Goal: Task Accomplishment & Management: Manage account settings

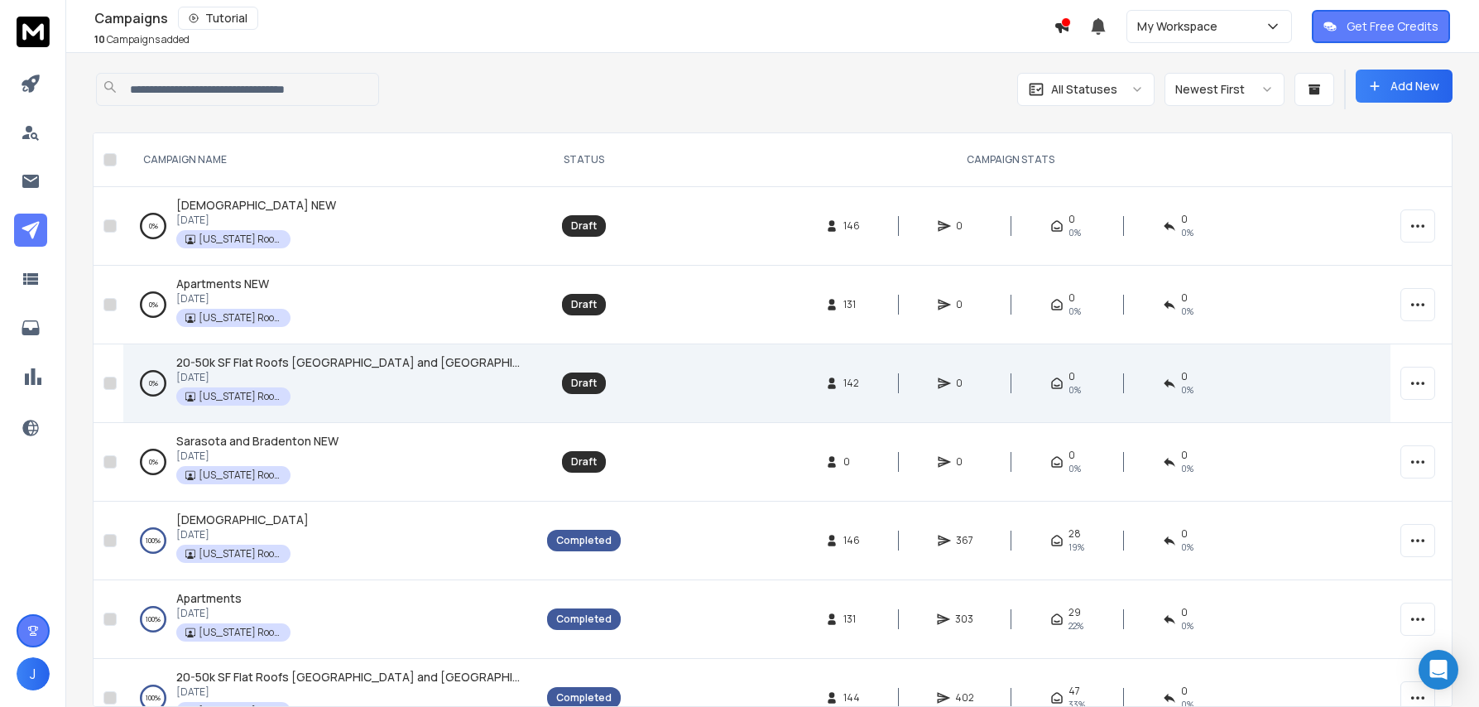
click at [667, 380] on div "142 0 0 0% 0 0%" at bounding box center [1011, 383] width 740 height 26
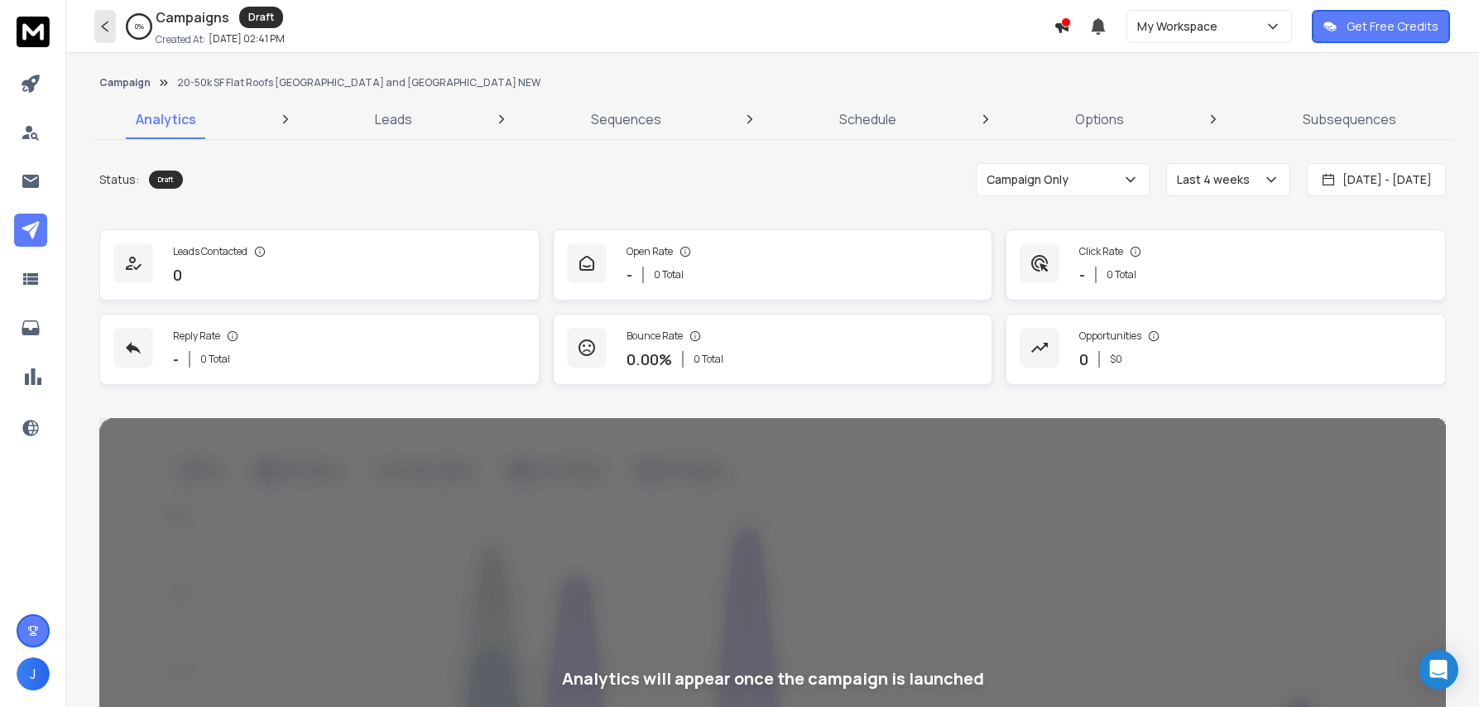
click at [109, 28] on icon at bounding box center [105, 26] width 15 height 15
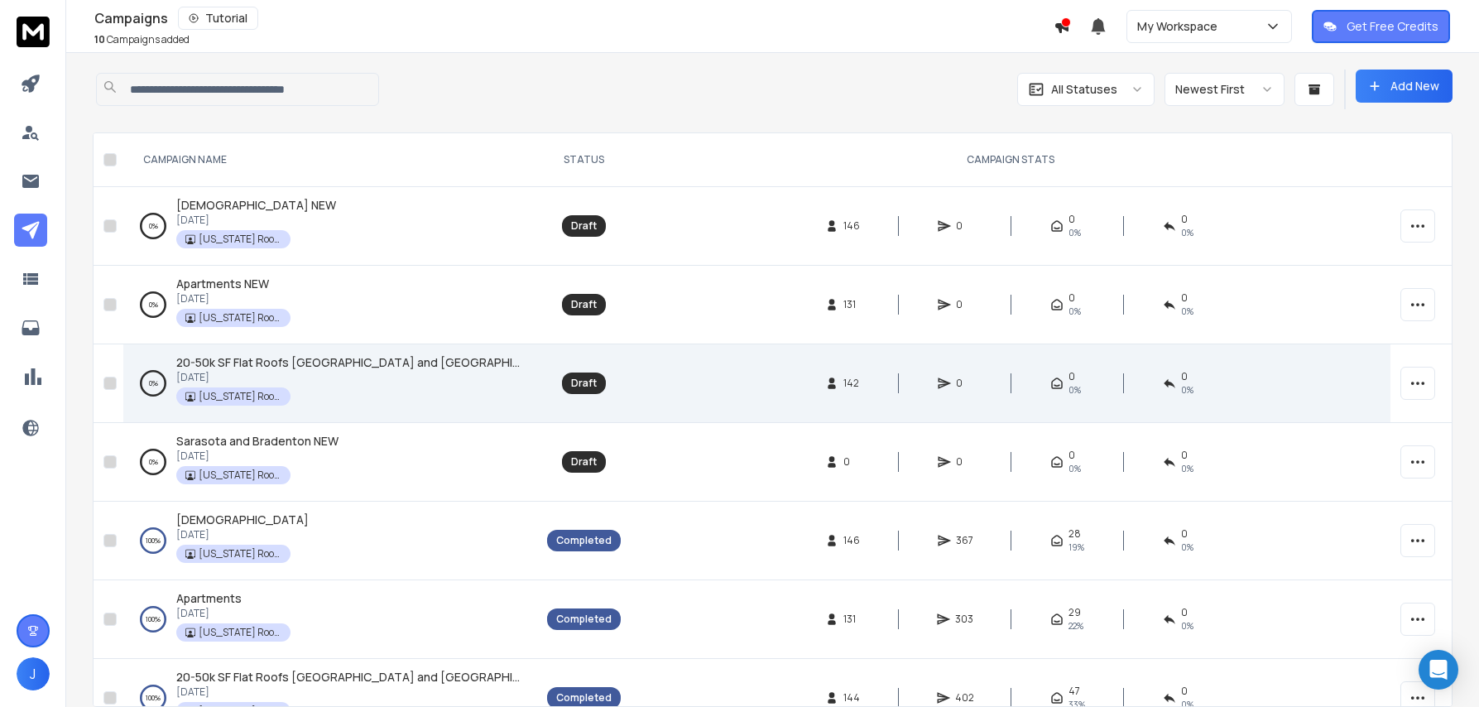
click at [1415, 383] on icon "button" at bounding box center [1417, 383] width 17 height 17
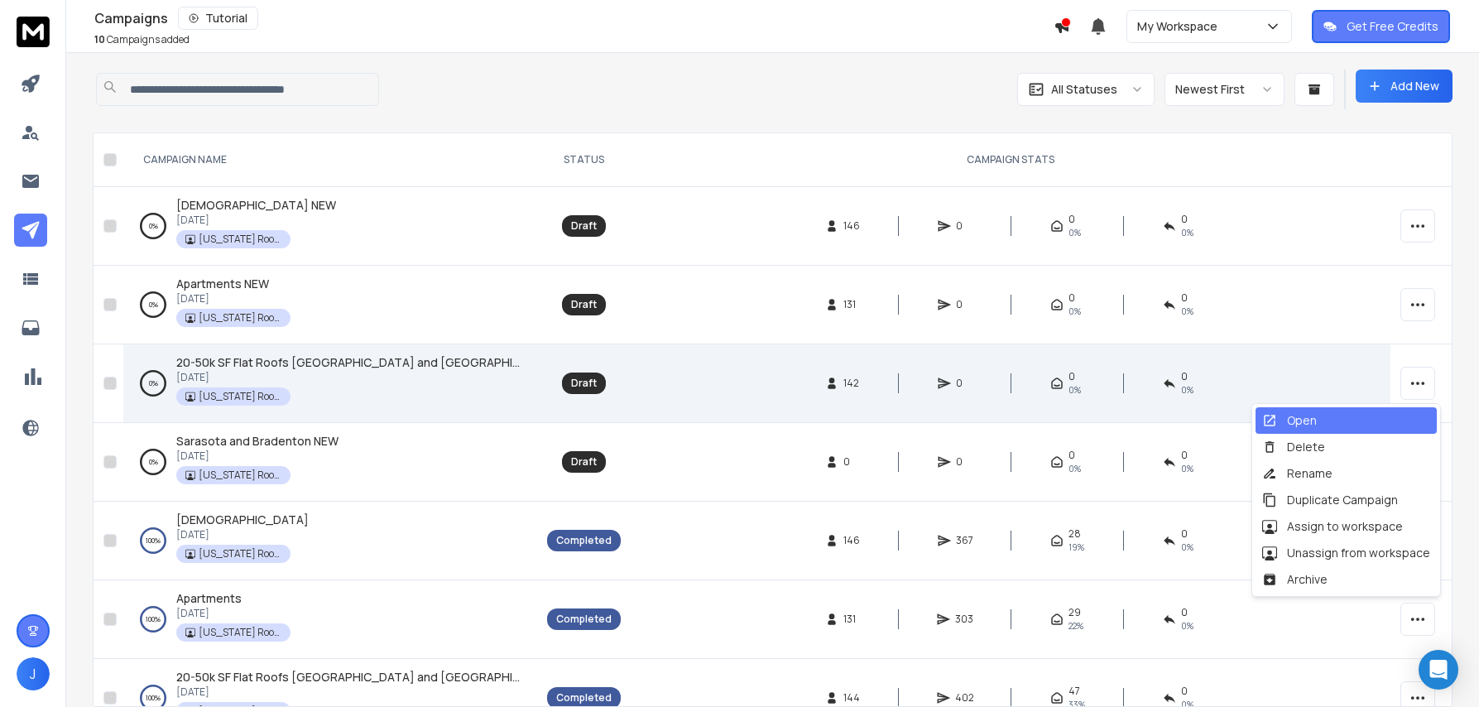
click at [368, 391] on div "[US_STATE] Roof Renewal" at bounding box center [348, 396] width 344 height 18
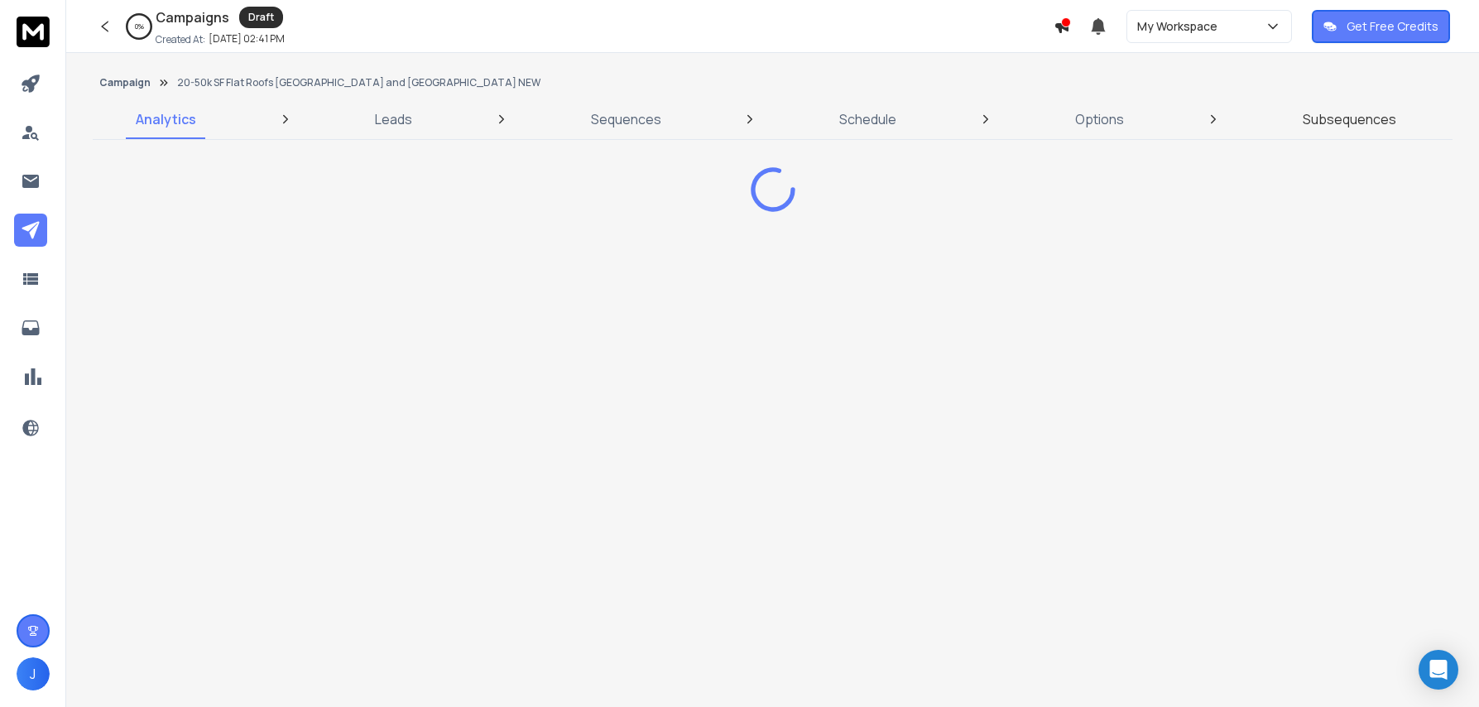
click at [1405, 119] on link "Subsequences" at bounding box center [1349, 119] width 113 height 40
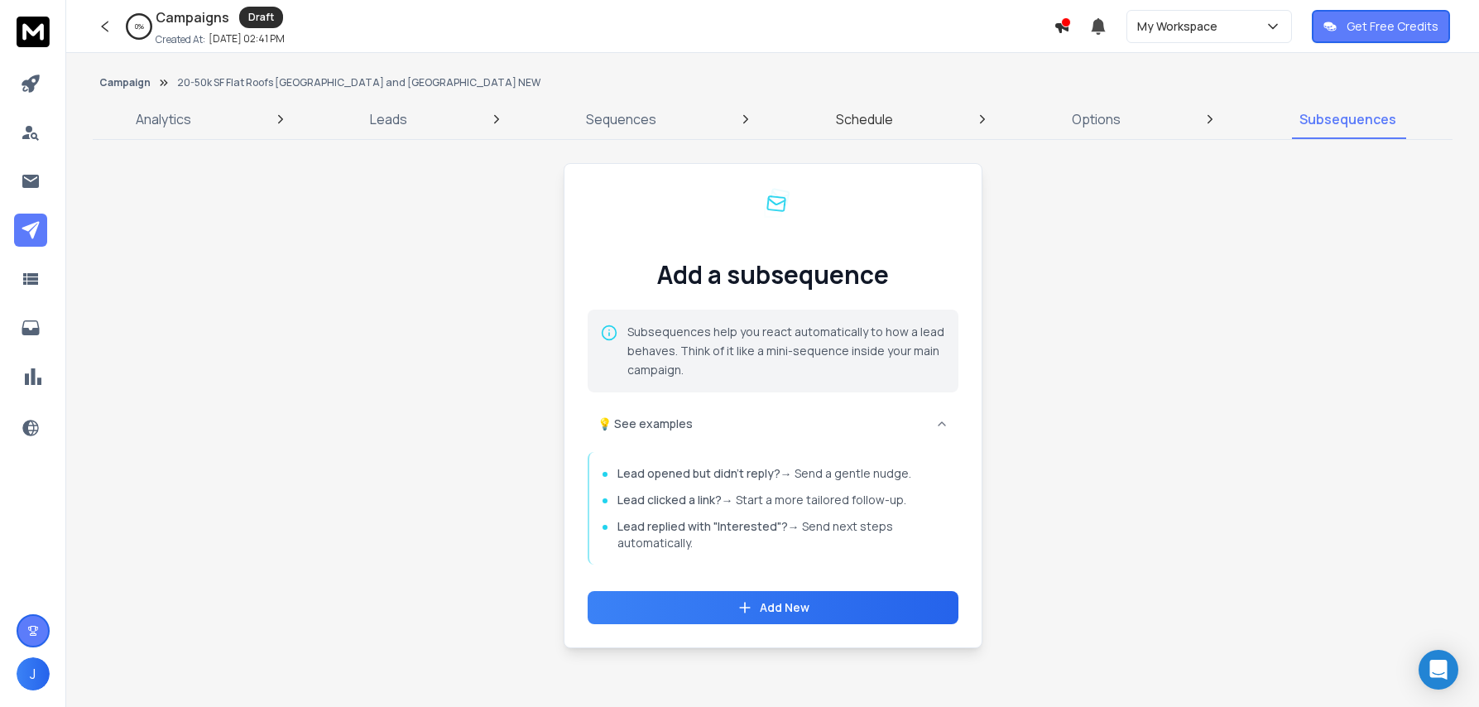
click at [899, 116] on link "Schedule" at bounding box center [864, 119] width 77 height 40
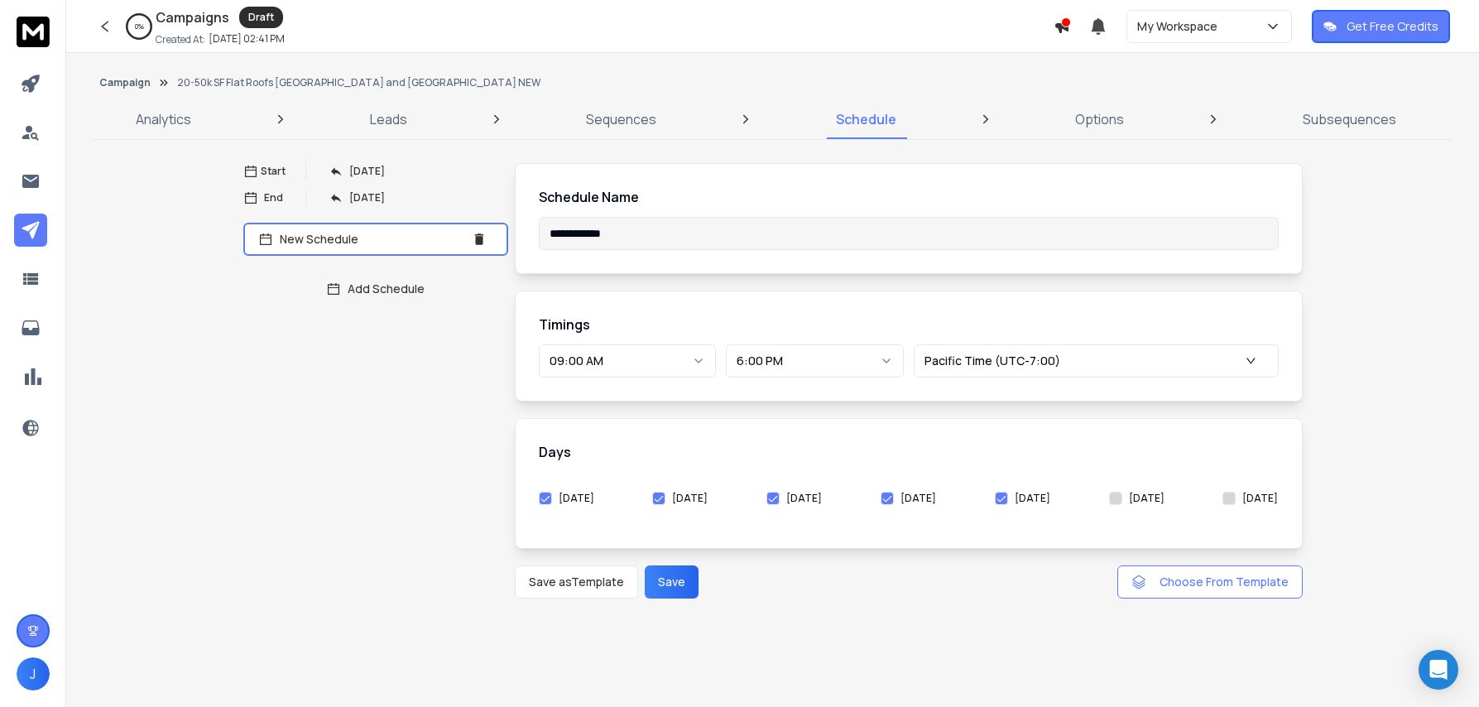
click at [678, 582] on button "Save" at bounding box center [672, 581] width 54 height 33
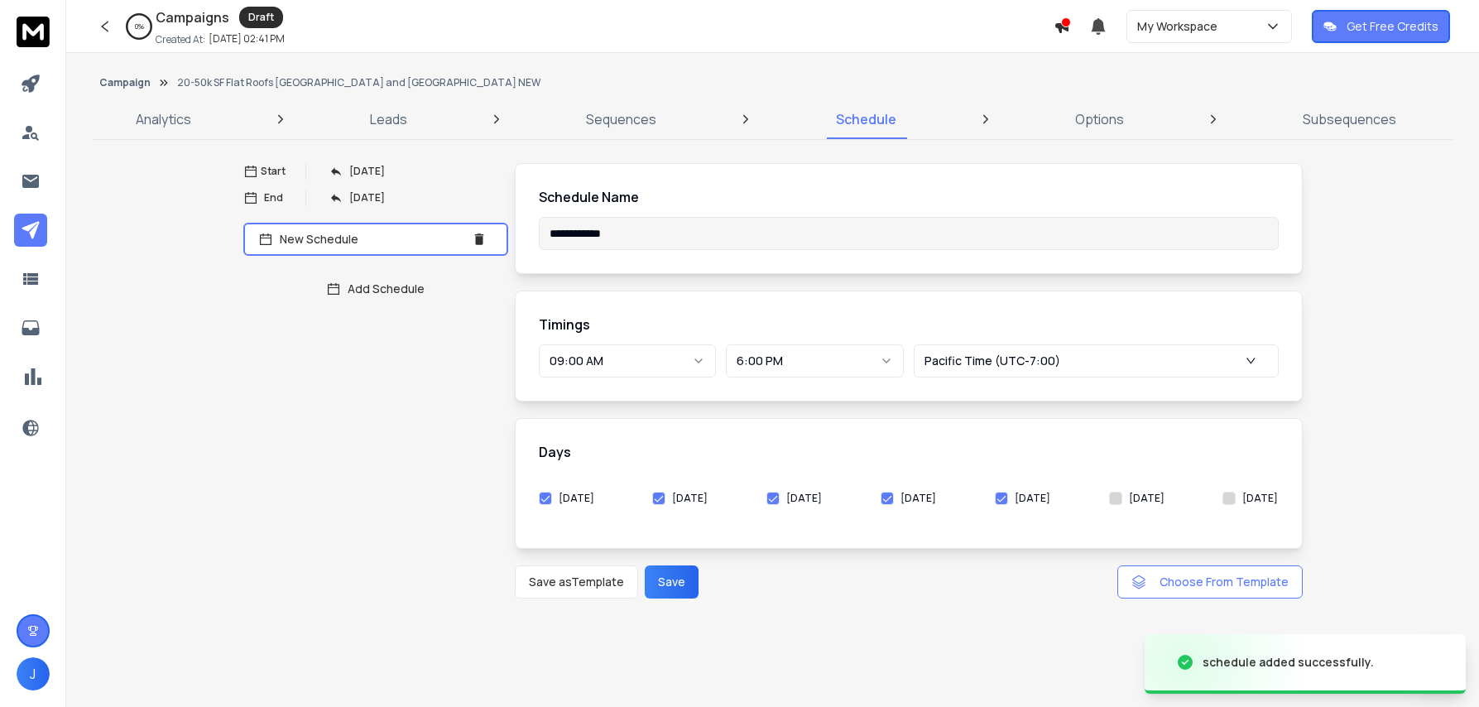
click at [1135, 126] on div "Analytics Leads Sequences Schedule Options Subsequences" at bounding box center [766, 119] width 1346 height 40
click at [1100, 125] on p "Options" at bounding box center [1099, 119] width 49 height 20
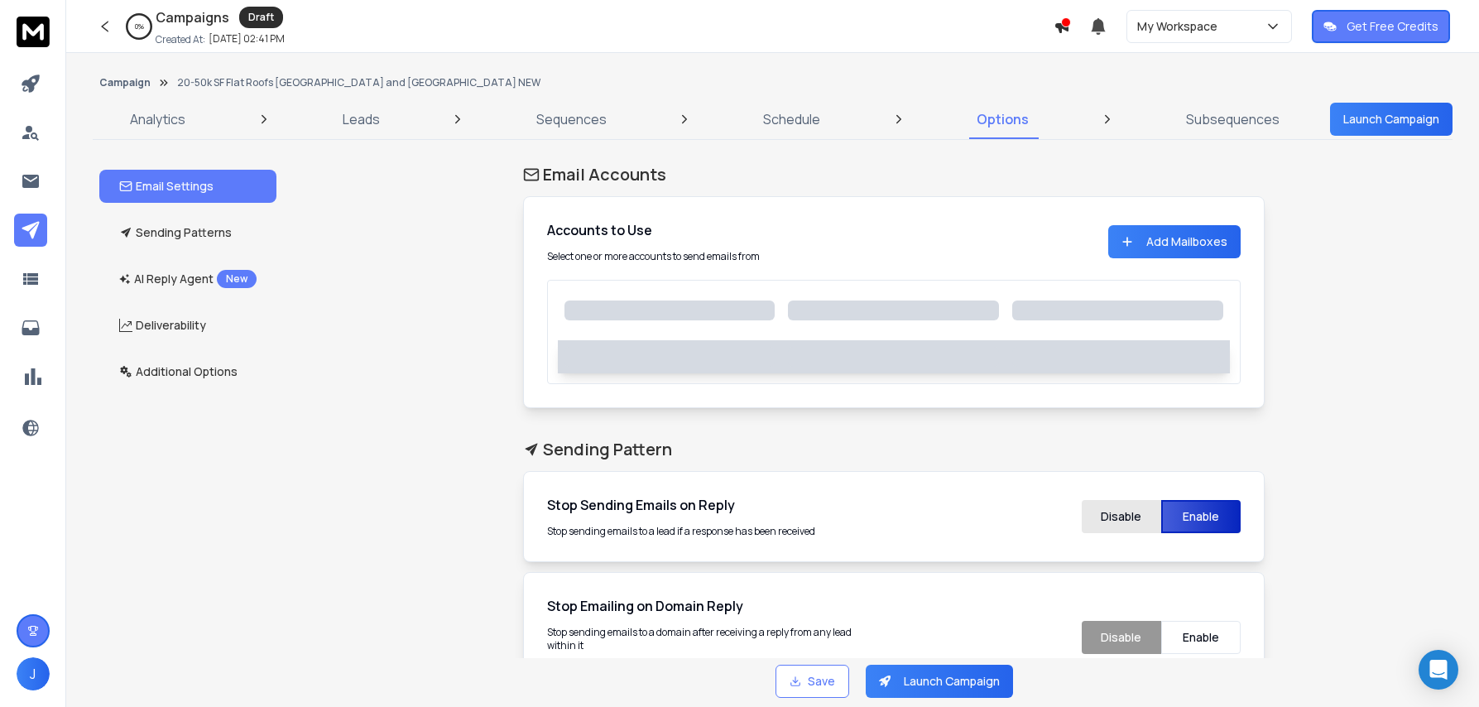
click at [944, 680] on button "Launch Campaign" at bounding box center [939, 681] width 147 height 33
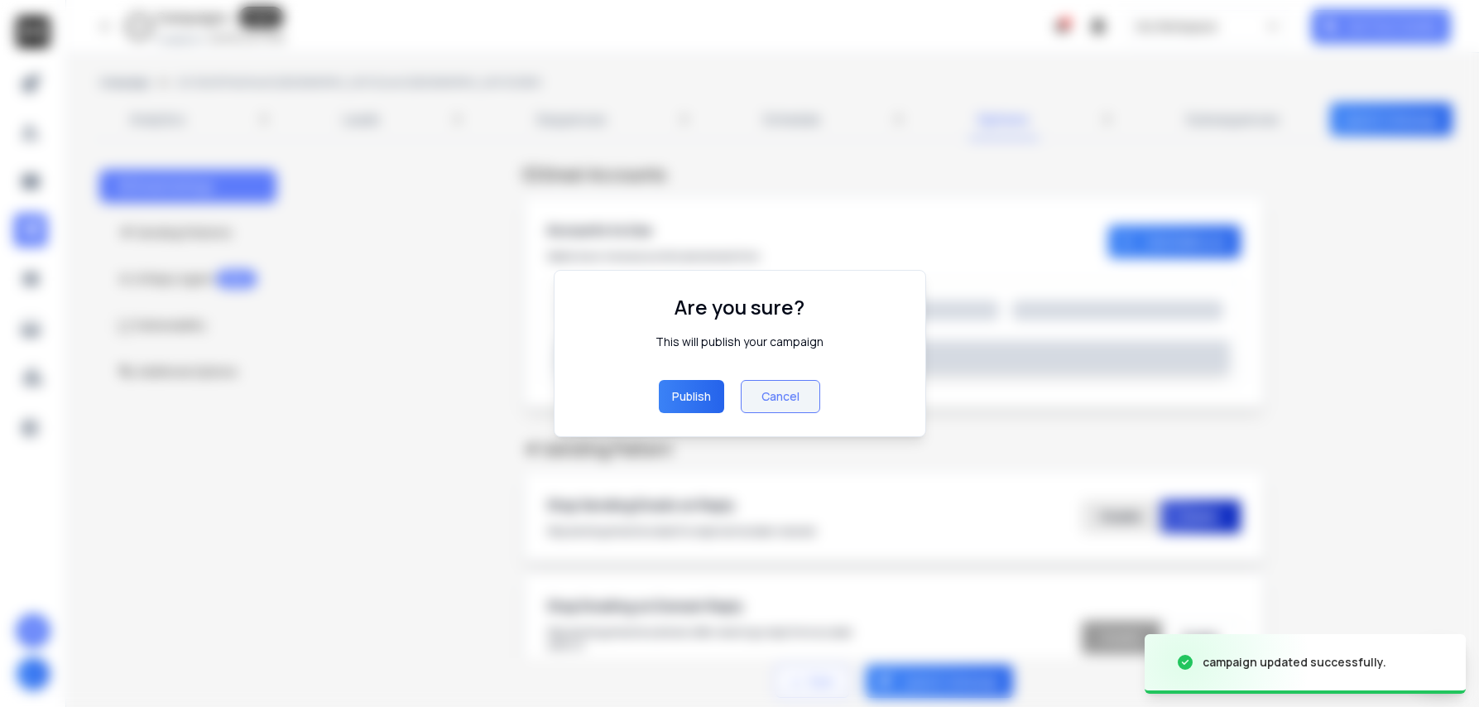
click at [708, 399] on button "Publish" at bounding box center [691, 396] width 65 height 33
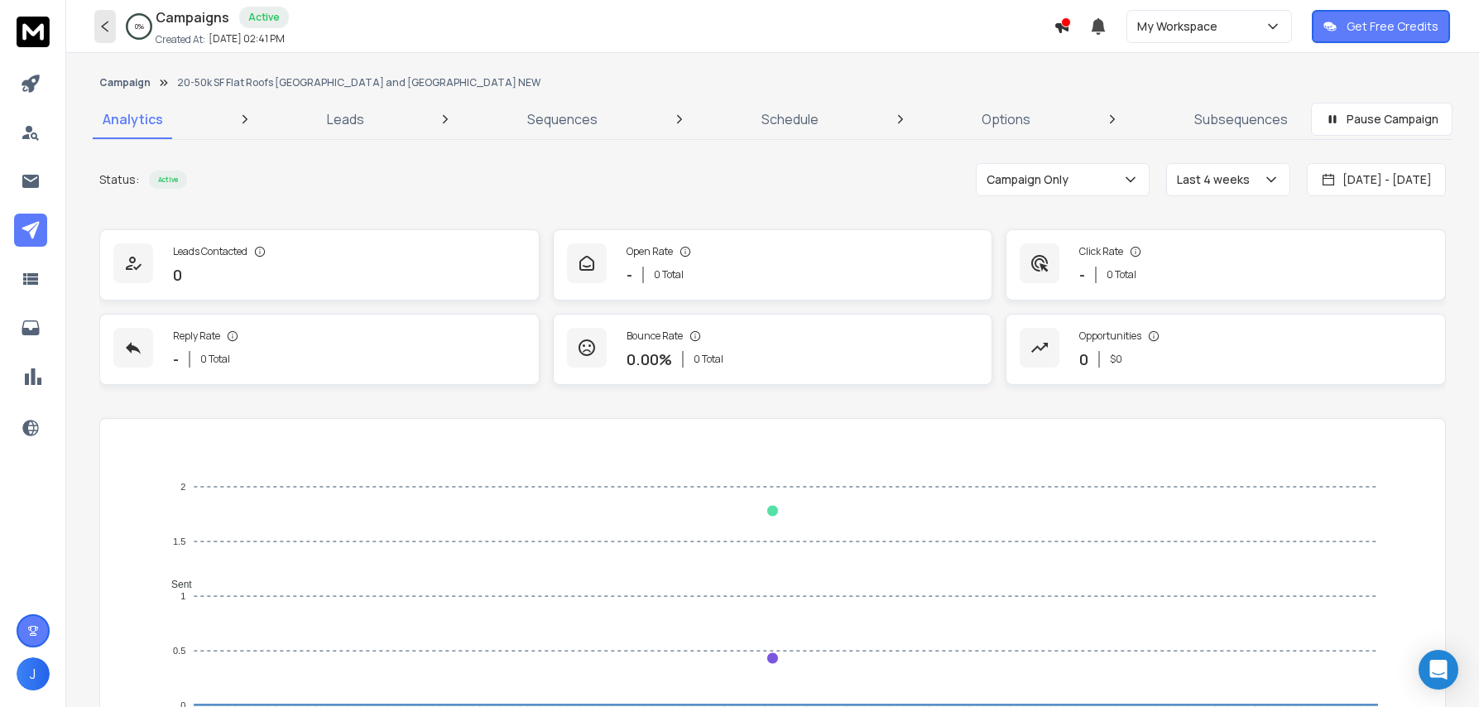
click at [100, 31] on icon at bounding box center [105, 26] width 15 height 15
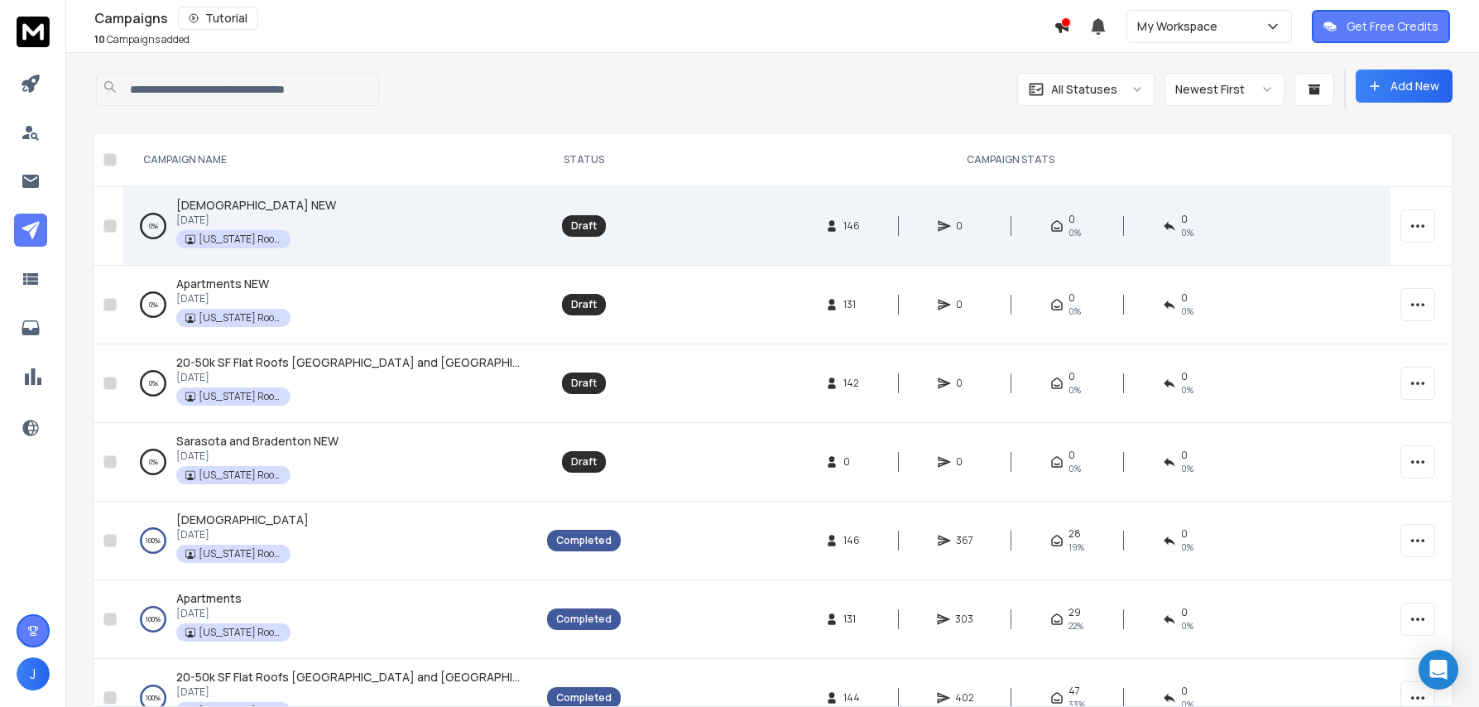
click at [386, 244] on div "0 % Churches NEW 4 days ago Florida Roof Renewal" at bounding box center [330, 226] width 381 height 58
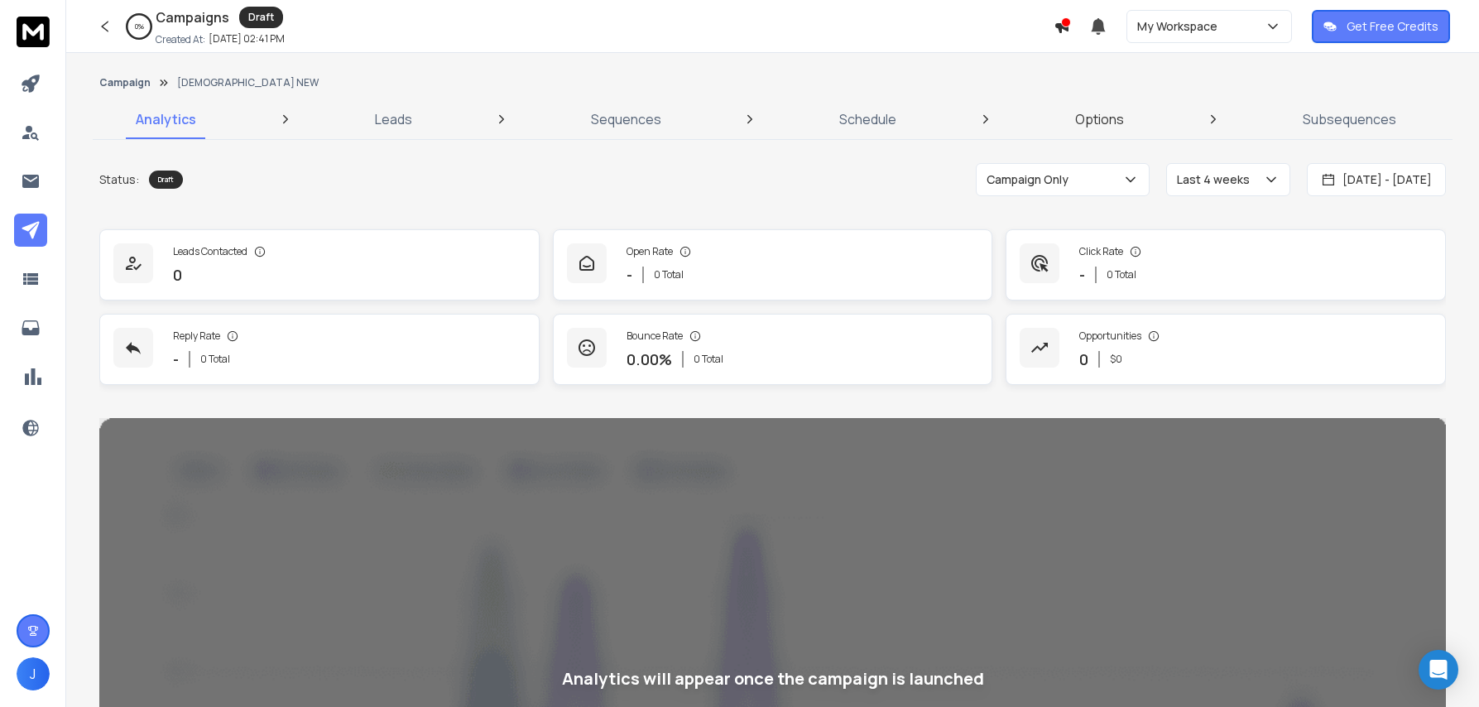
click at [1098, 123] on p "Options" at bounding box center [1099, 119] width 49 height 20
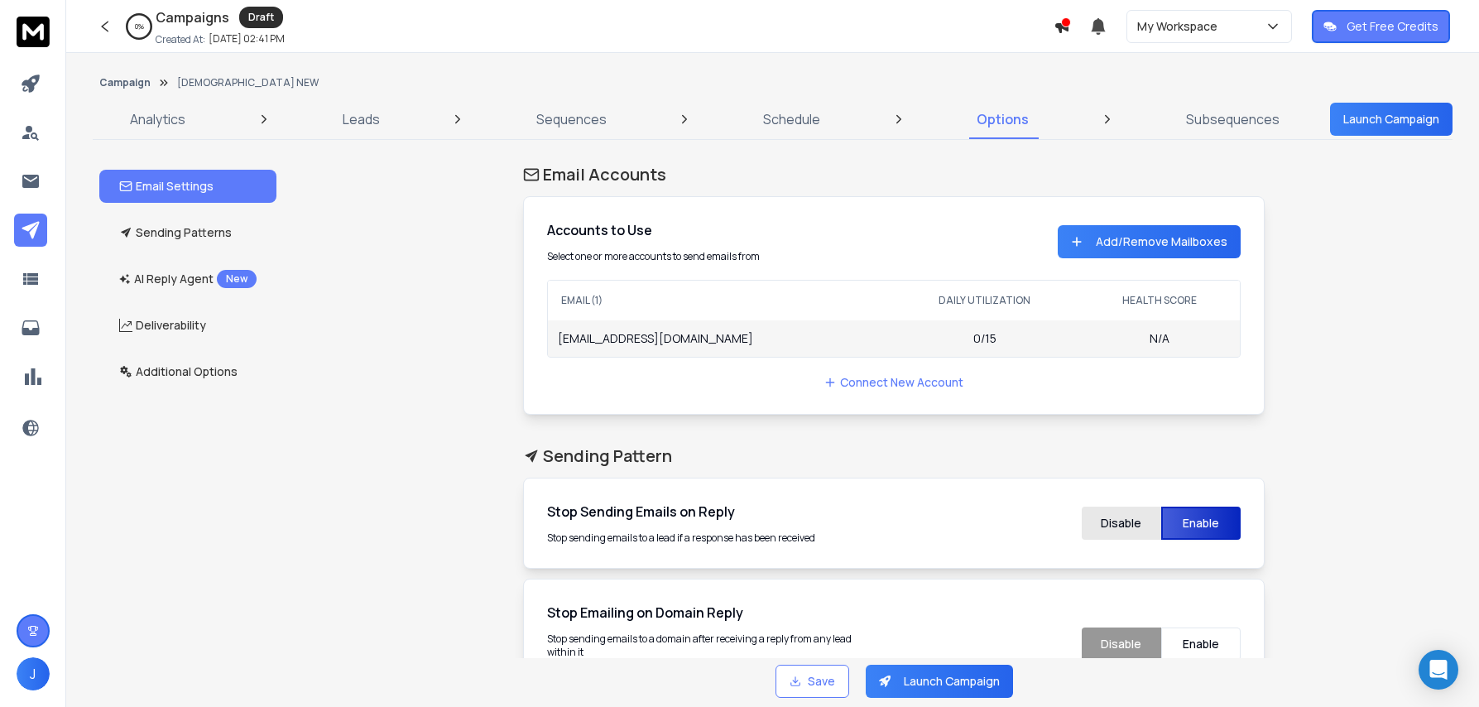
click at [967, 679] on button "Launch Campaign" at bounding box center [939, 681] width 147 height 33
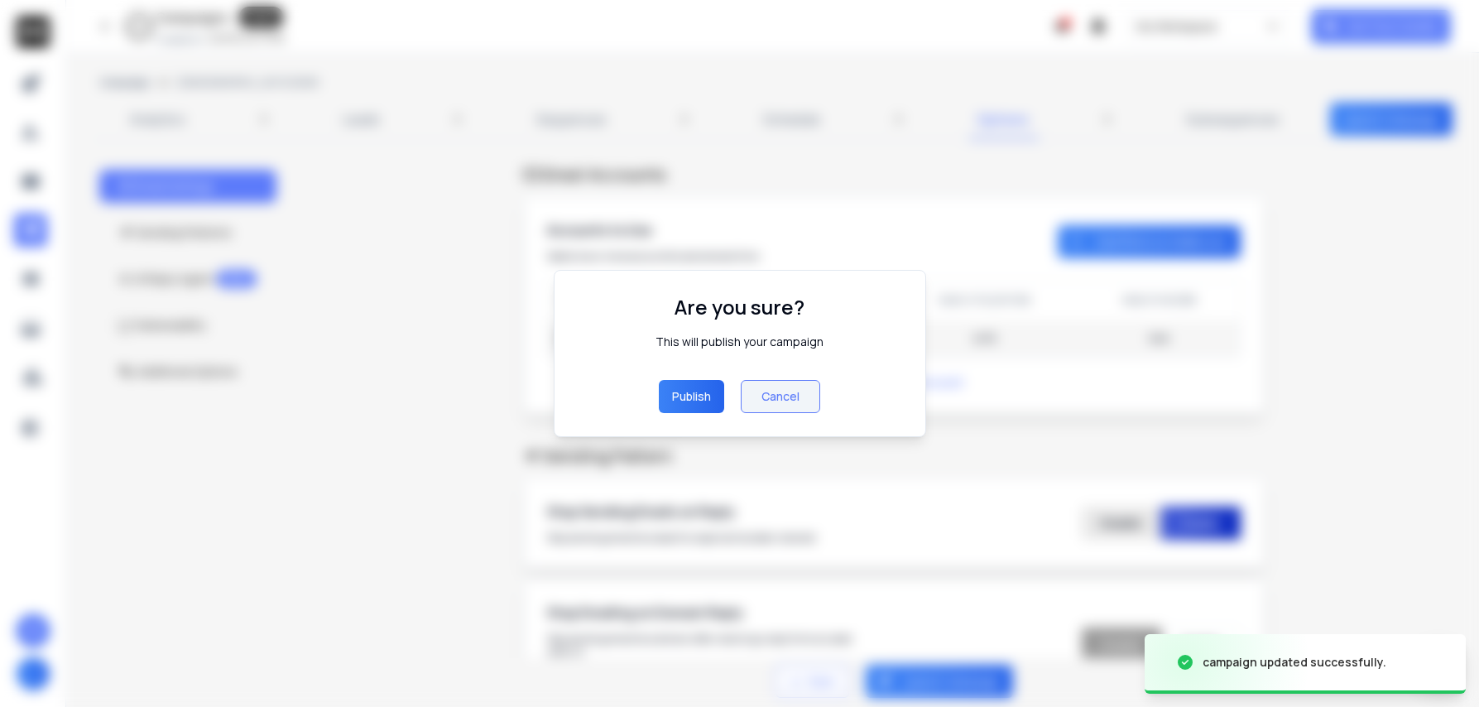
click at [680, 393] on button "Publish" at bounding box center [691, 396] width 65 height 33
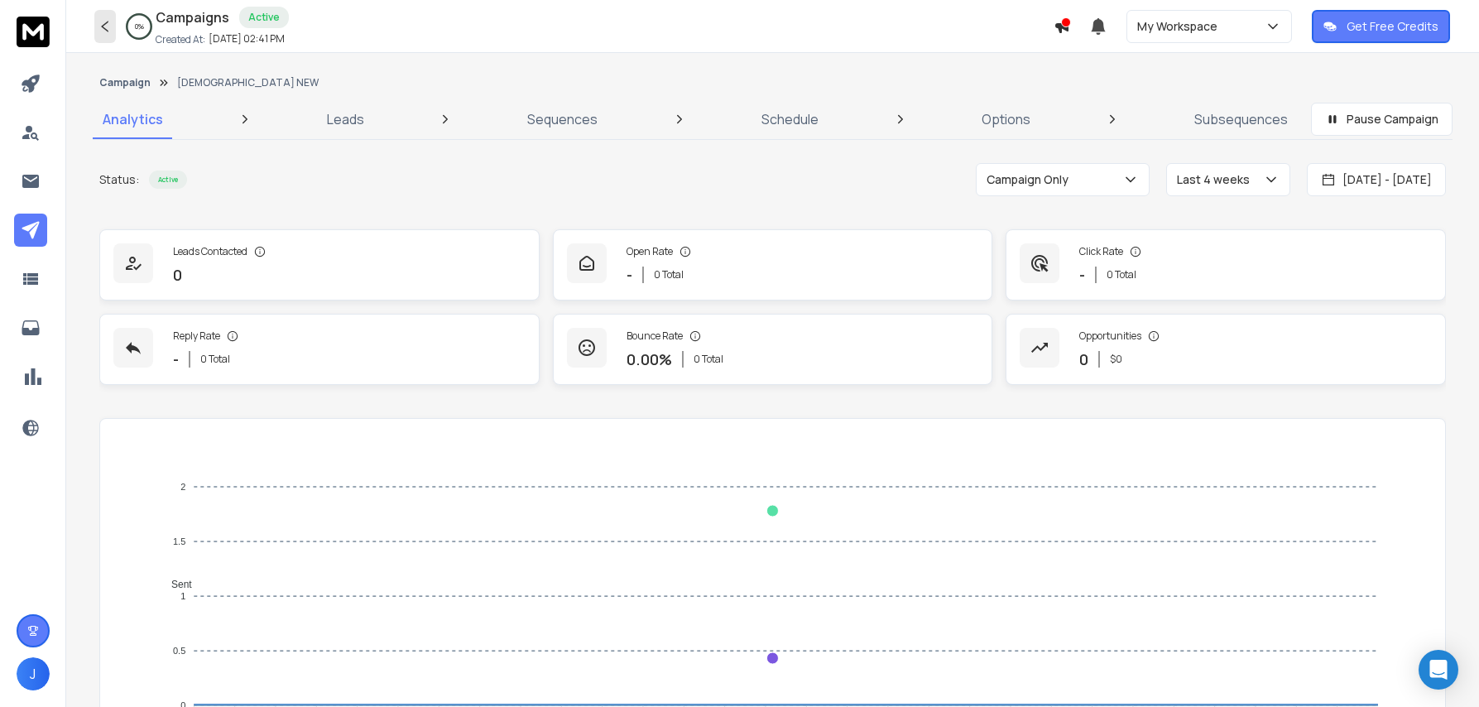
click at [108, 28] on icon at bounding box center [105, 26] width 15 height 15
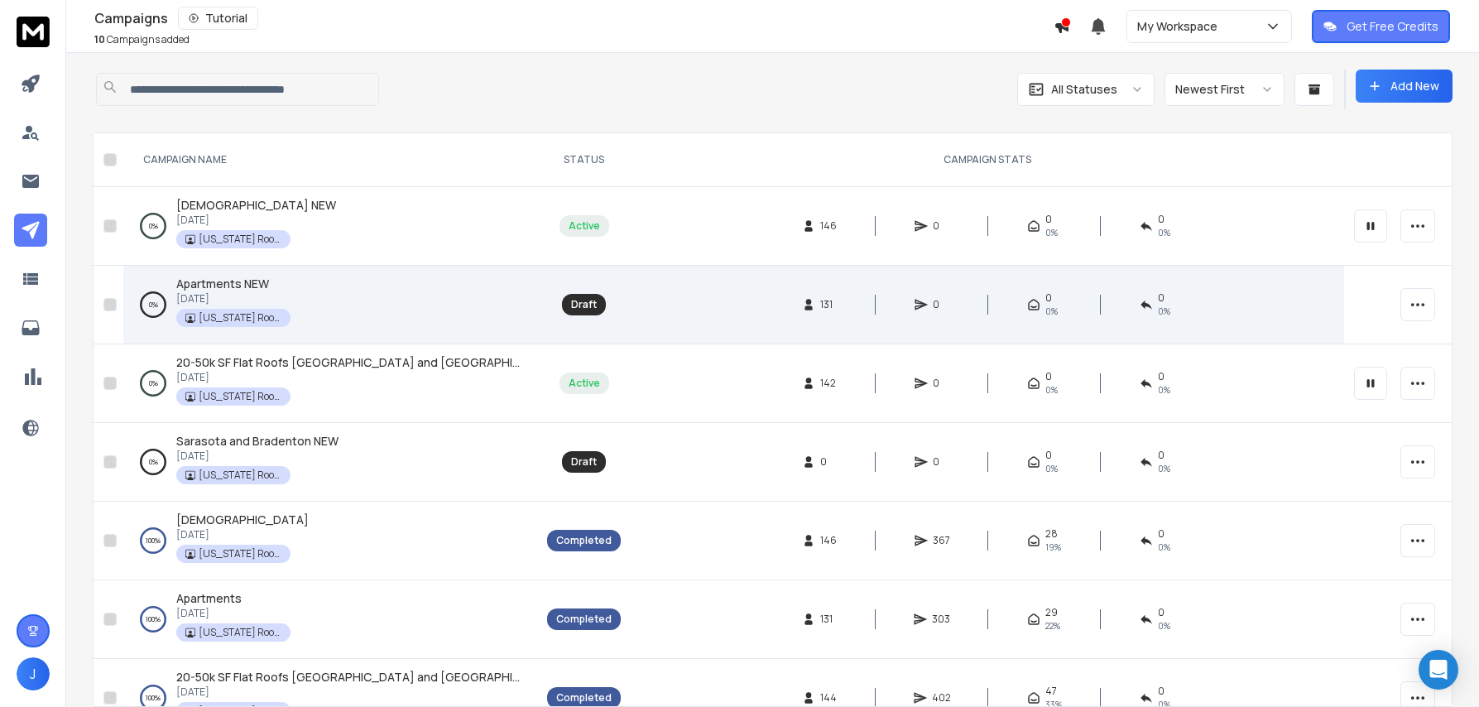
click at [363, 302] on div "0 % Apartments NEW 4 days ago Florida Roof Renewal" at bounding box center [330, 305] width 381 height 58
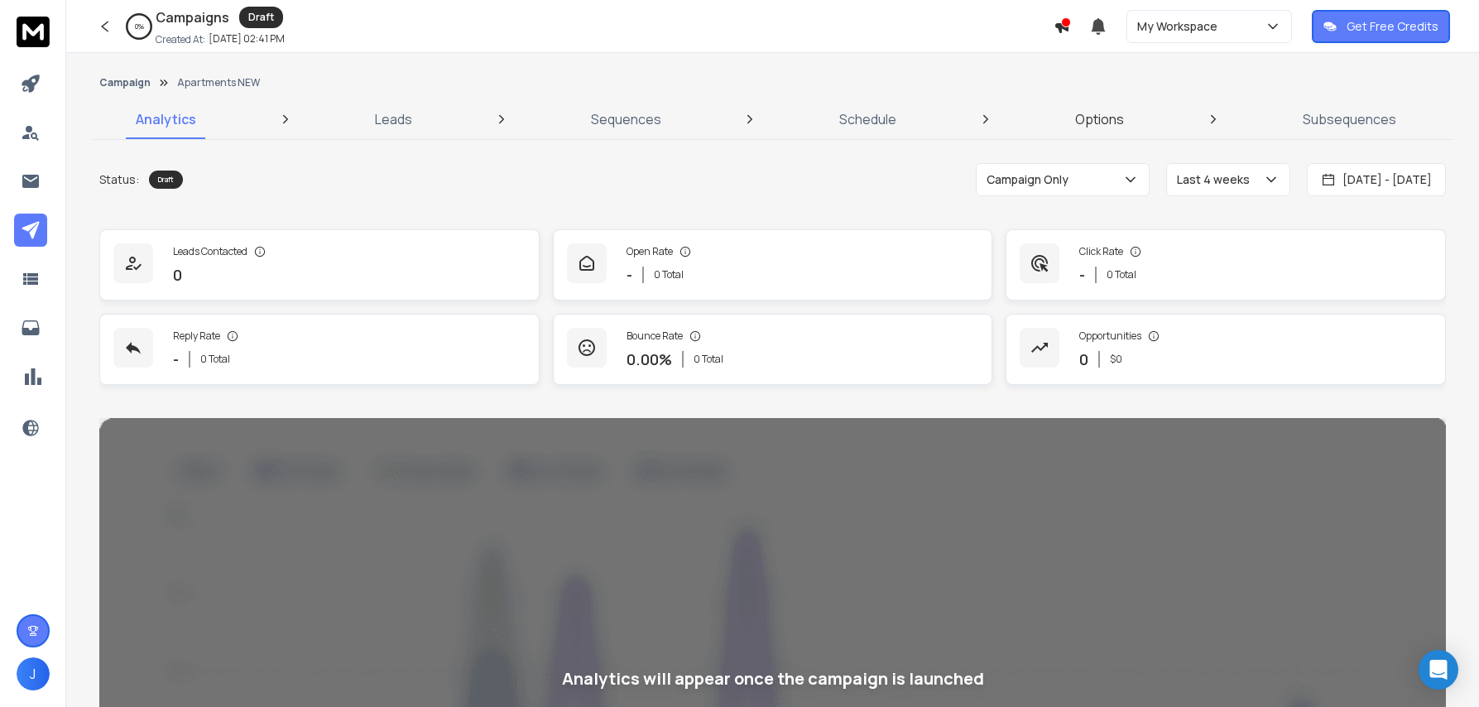
click at [1130, 121] on link "Options" at bounding box center [1099, 119] width 69 height 40
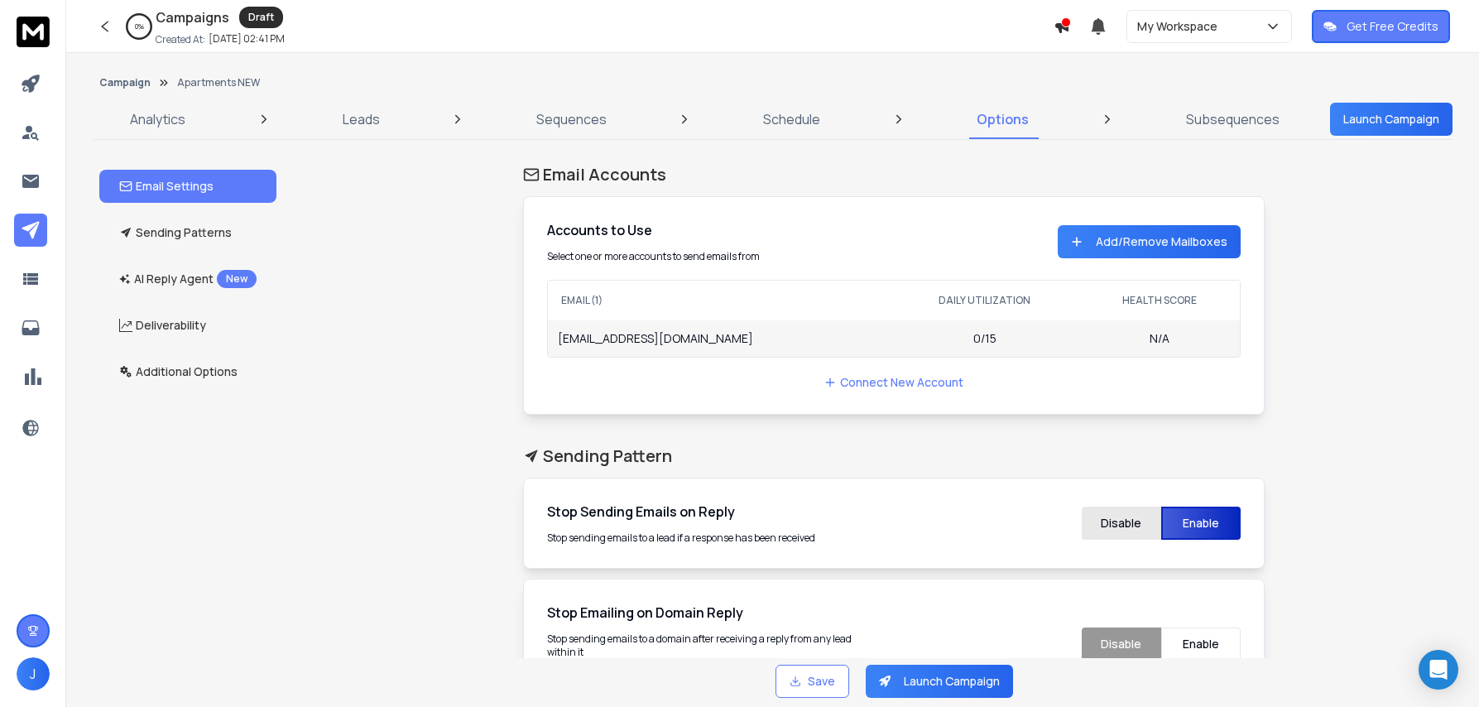
click at [938, 681] on button "Launch Campaign" at bounding box center [939, 681] width 147 height 33
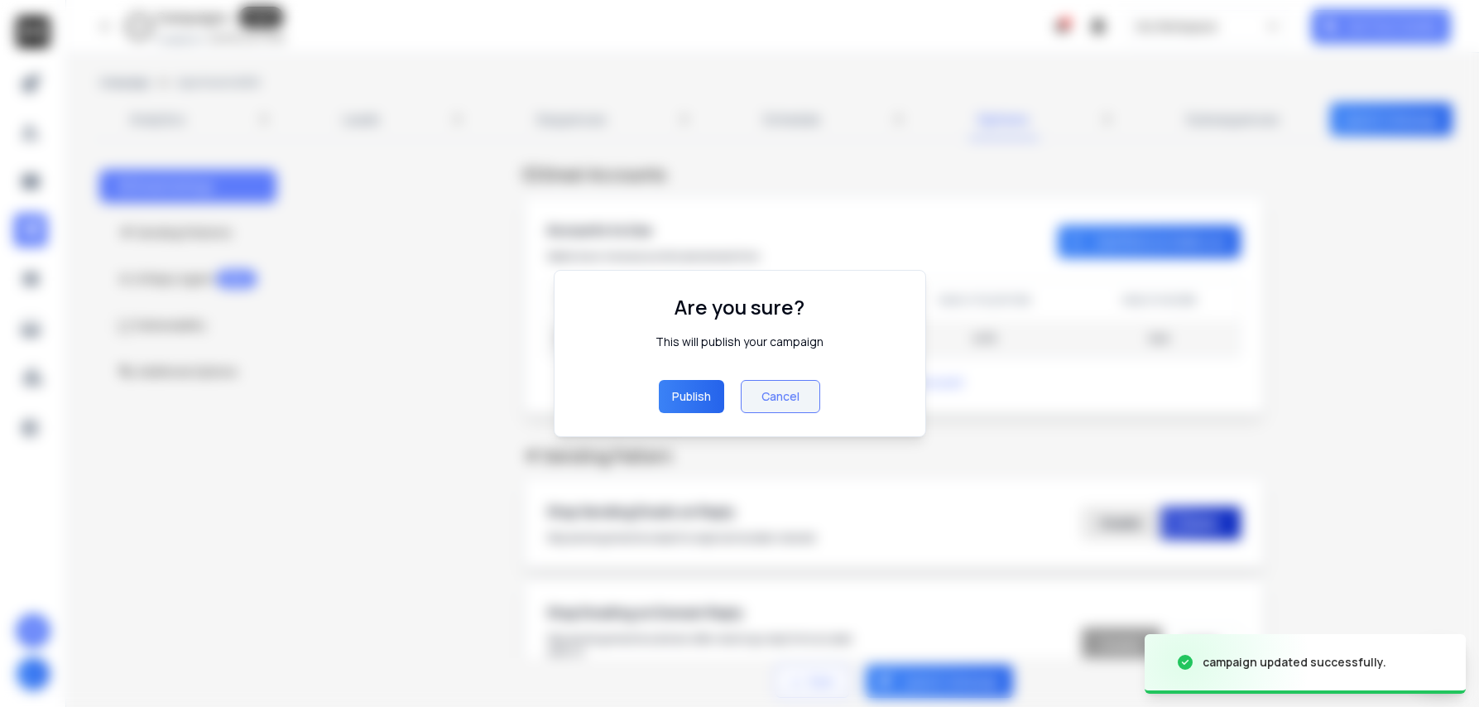
click at [704, 395] on button "Publish" at bounding box center [691, 396] width 65 height 33
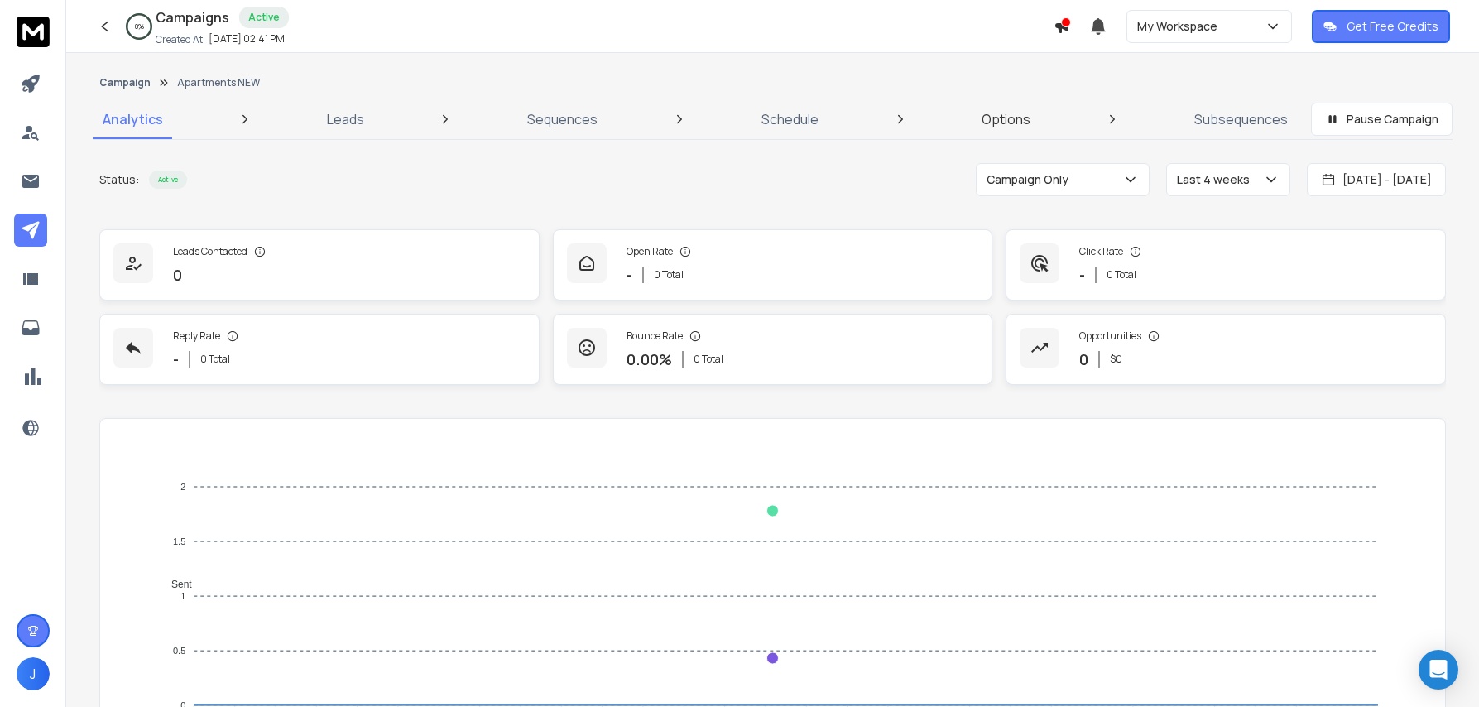
click at [1010, 117] on p "Options" at bounding box center [1005, 119] width 49 height 20
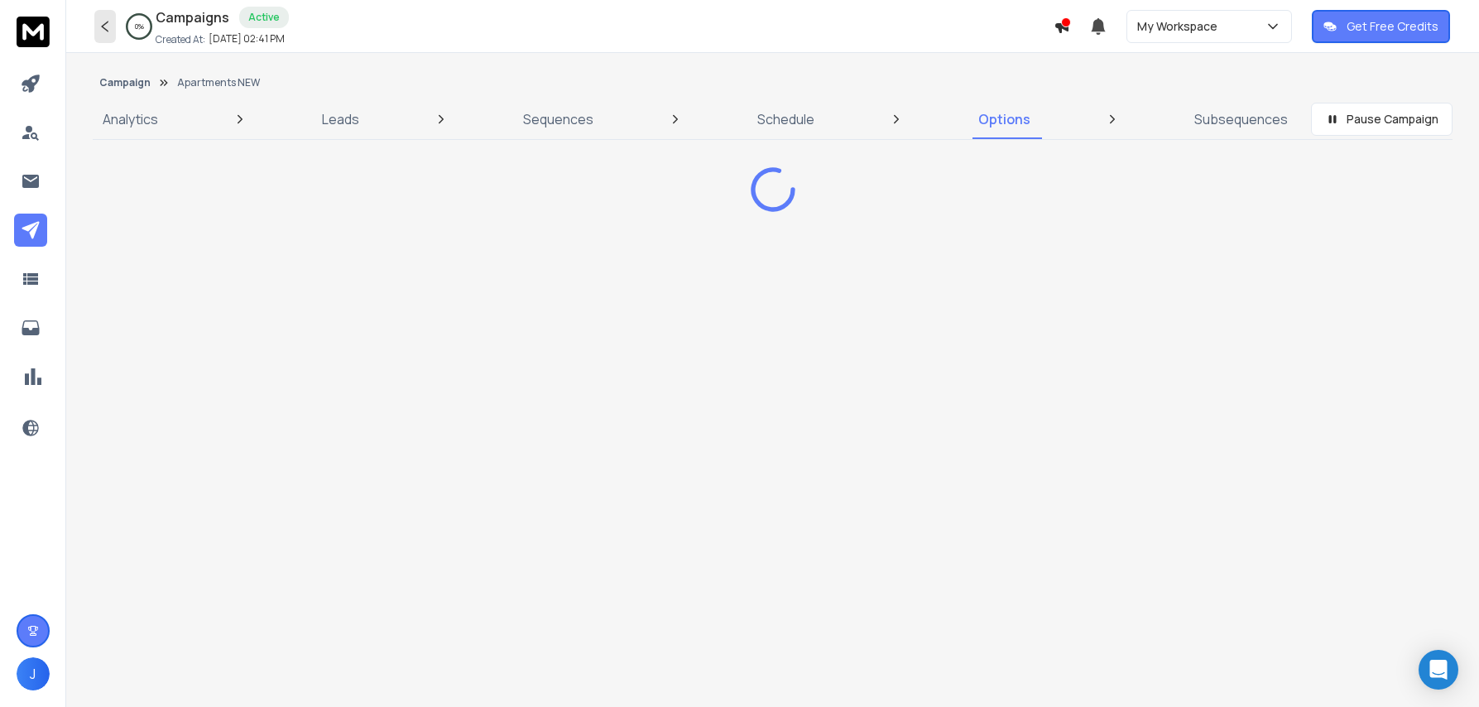
click at [107, 25] on icon at bounding box center [105, 26] width 15 height 15
